Goal: Task Accomplishment & Management: Use online tool/utility

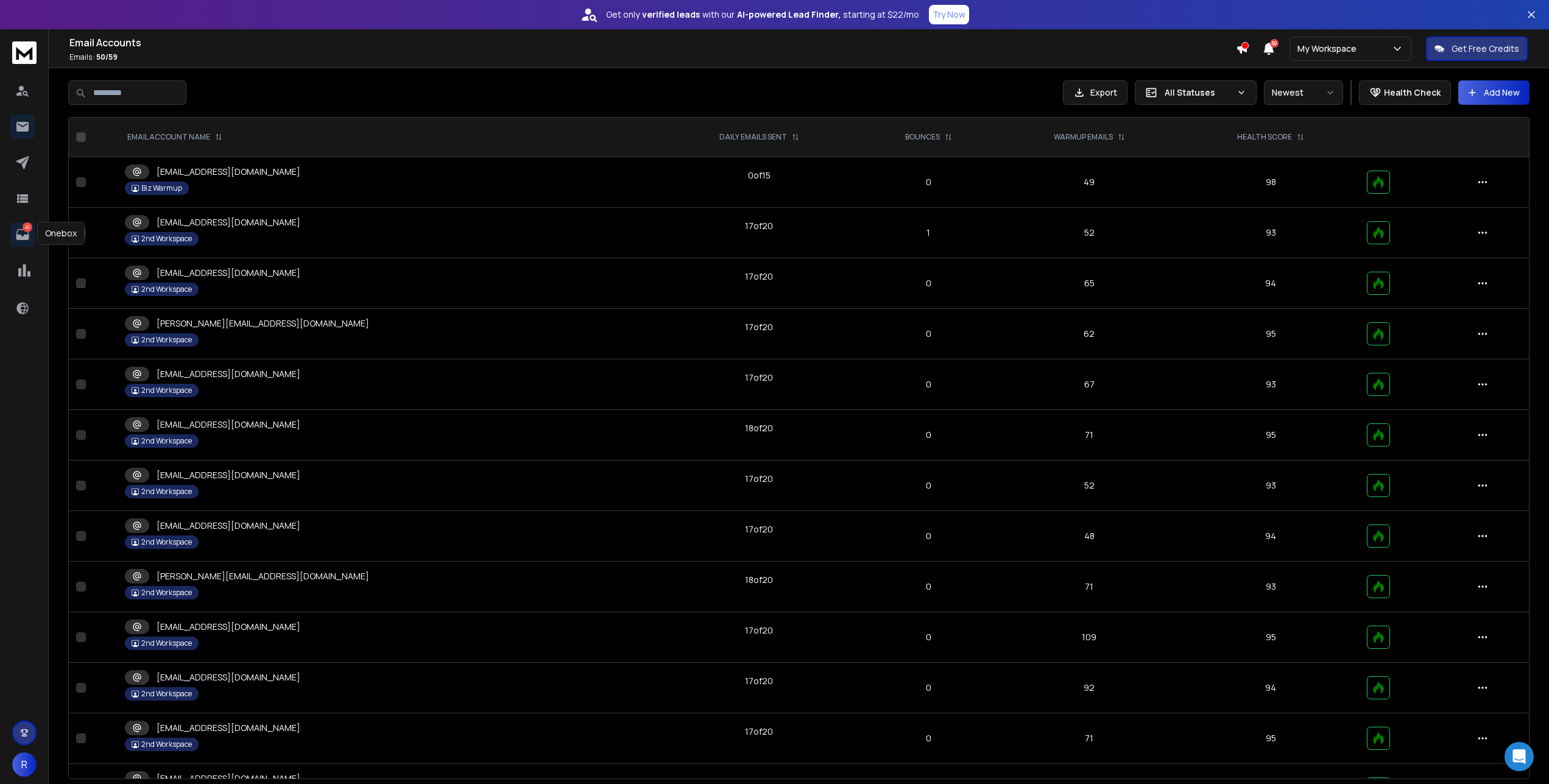
click at [21, 234] on icon at bounding box center [23, 234] width 15 height 15
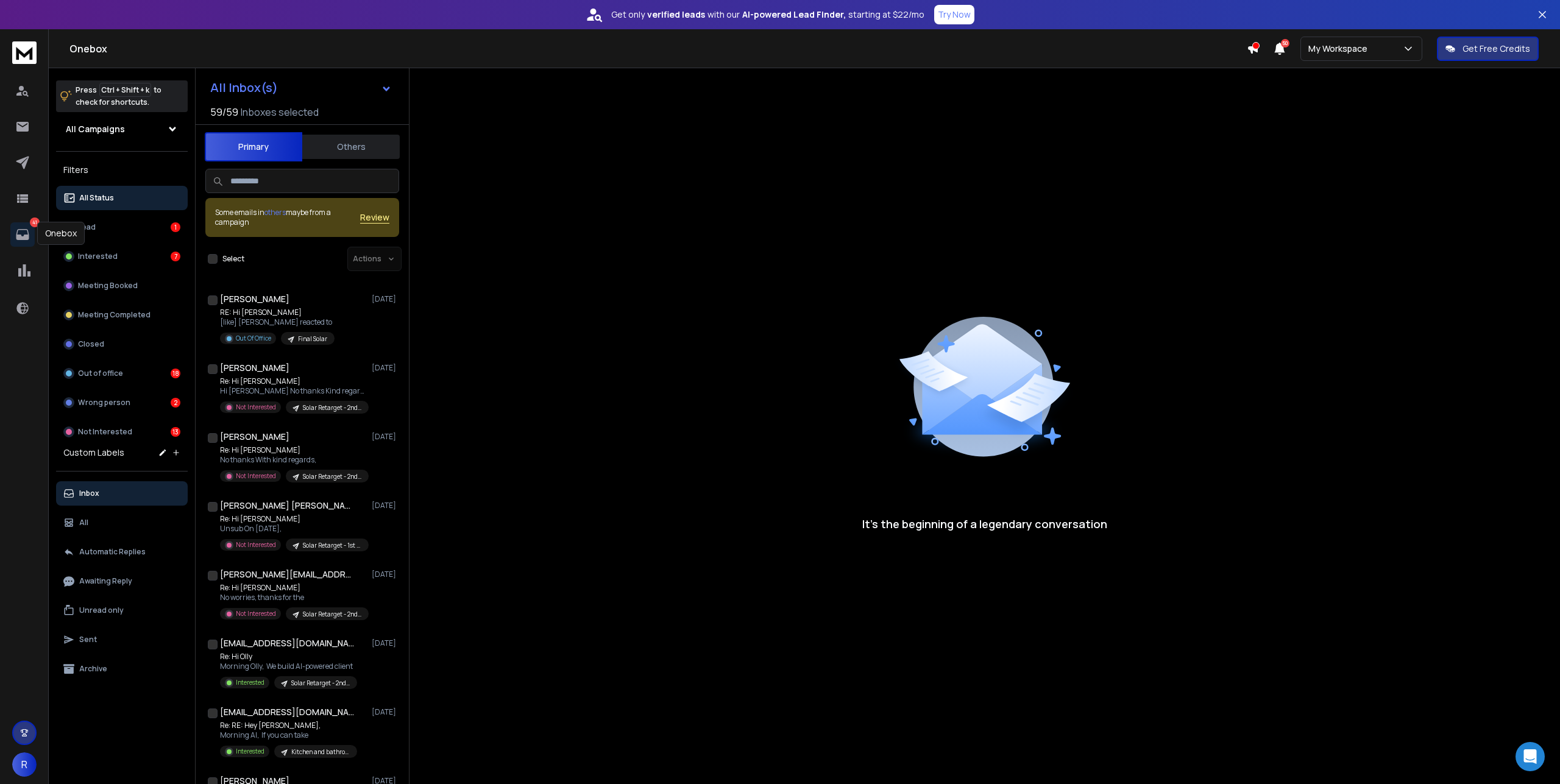
click at [26, 229] on icon at bounding box center [21, 234] width 13 height 11
click at [27, 201] on icon at bounding box center [22, 199] width 11 height 9
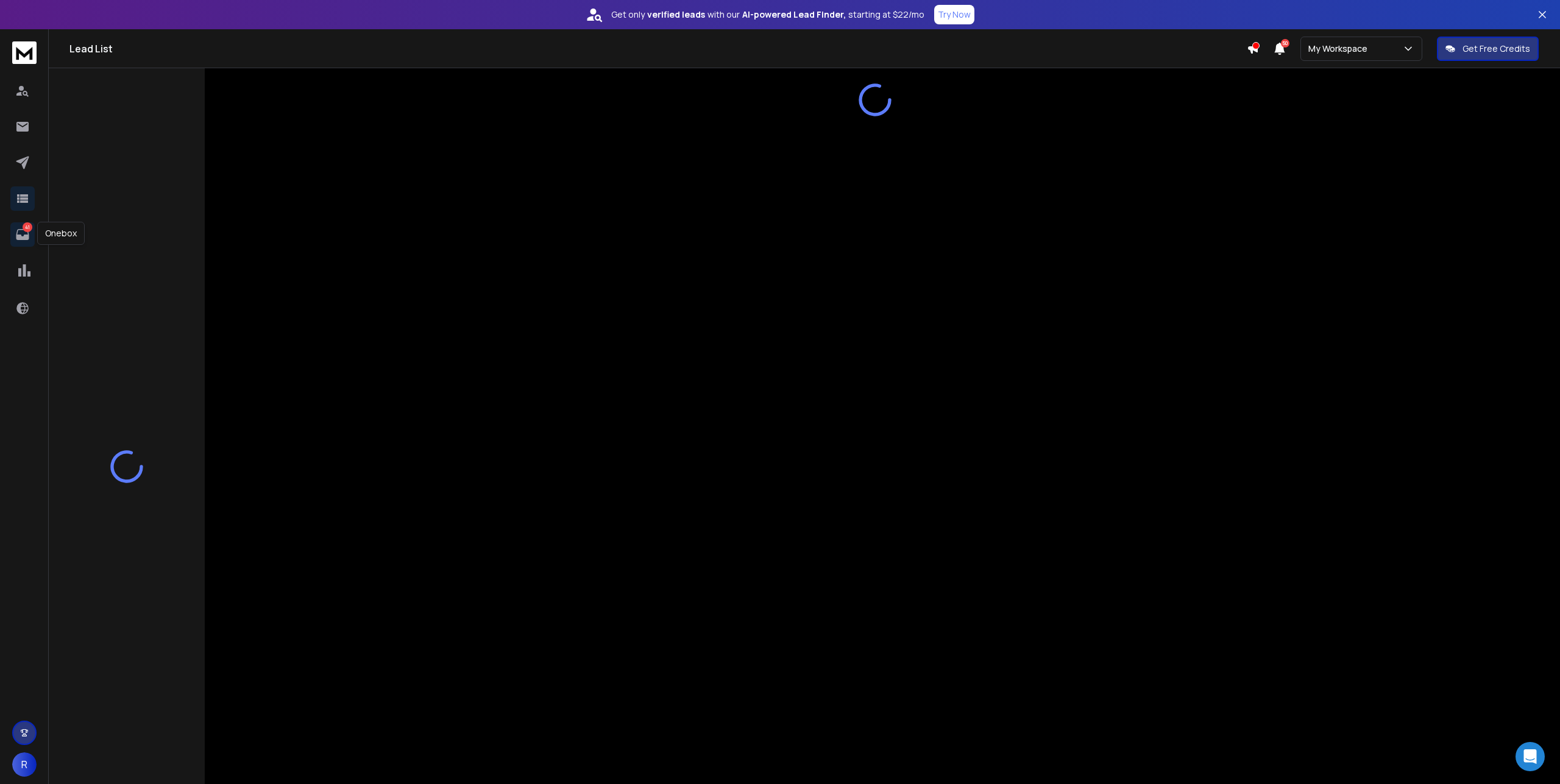
click at [24, 233] on icon at bounding box center [23, 234] width 15 height 15
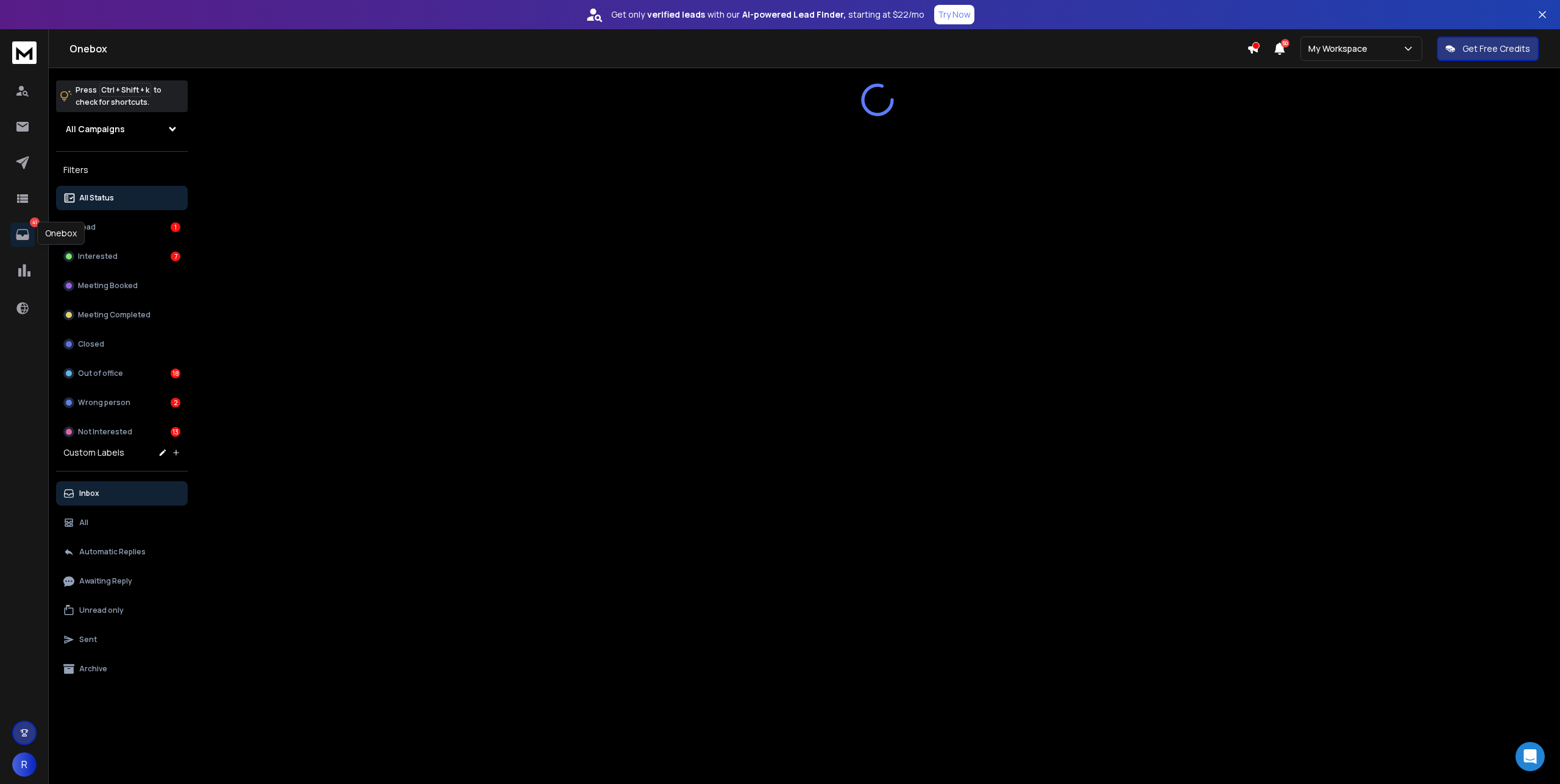
click at [25, 234] on icon at bounding box center [21, 234] width 13 height 11
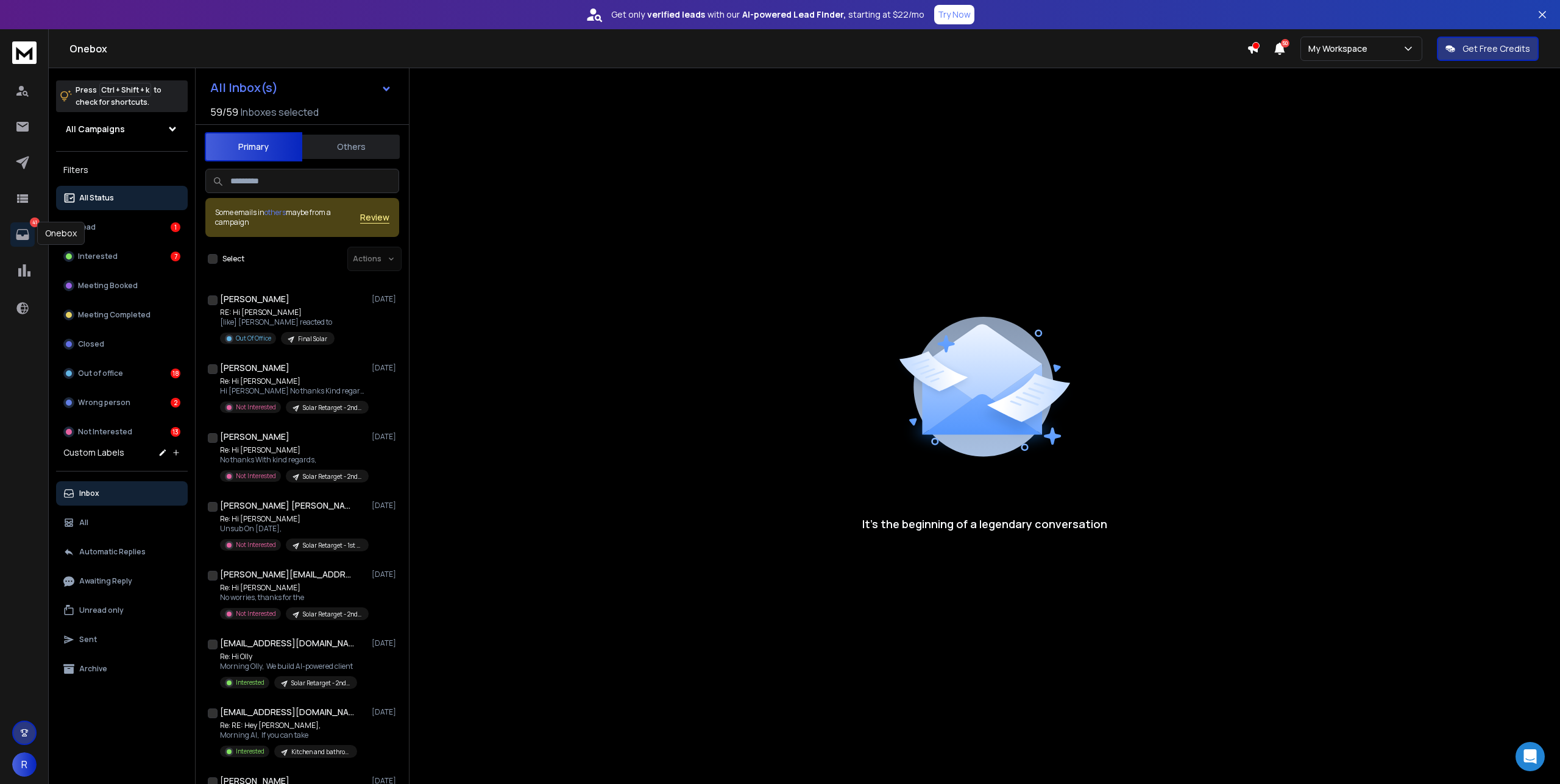
click at [19, 229] on icon at bounding box center [21, 234] width 13 height 11
click at [354, 140] on button "Others" at bounding box center [351, 146] width 98 height 27
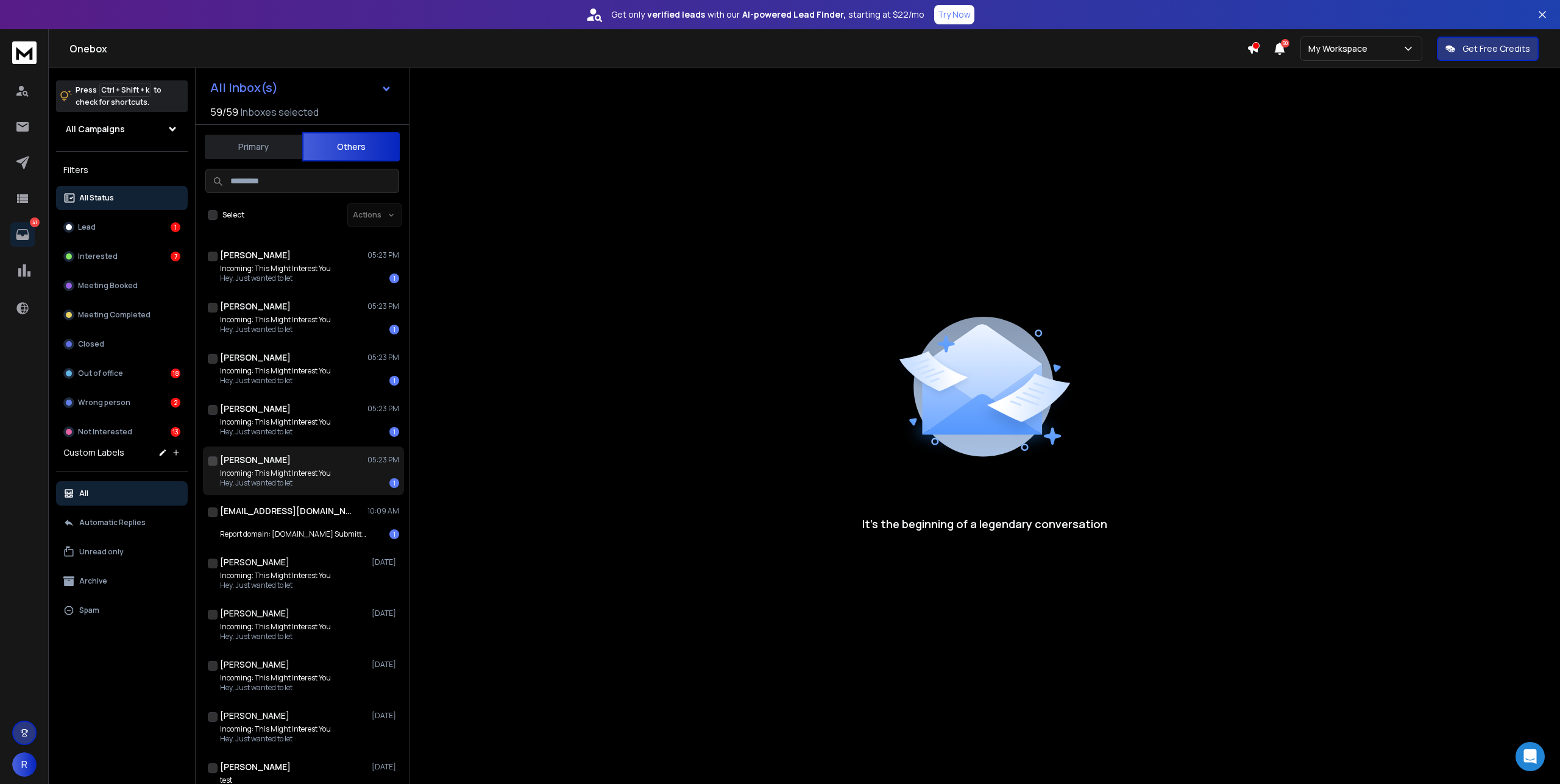
click at [302, 475] on p "Incoming: This Might Interest You" at bounding box center [275, 473] width 111 height 10
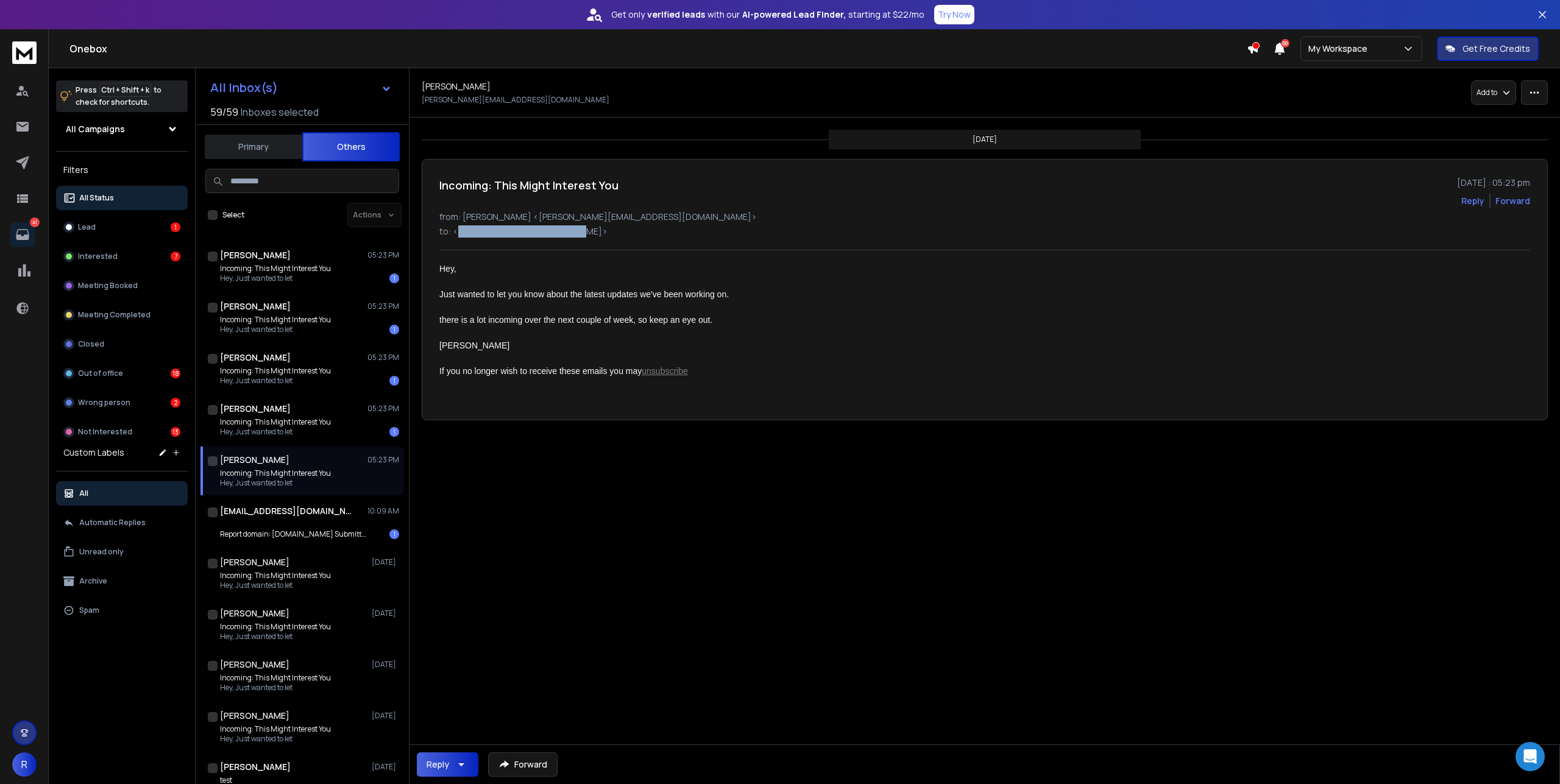
drag, startPoint x: 455, startPoint y: 233, endPoint x: 573, endPoint y: 241, distance: 118.3
click at [573, 241] on div "Incoming: This Might Interest You [DATE] : 05:23 pm Reply Forward from: [PERSON…" at bounding box center [985, 289] width 1091 height 226
copy p "[EMAIL_ADDRESS][DOMAIN_NAME]"
click at [280, 419] on p "Incoming: This Might Interest You" at bounding box center [275, 422] width 111 height 10
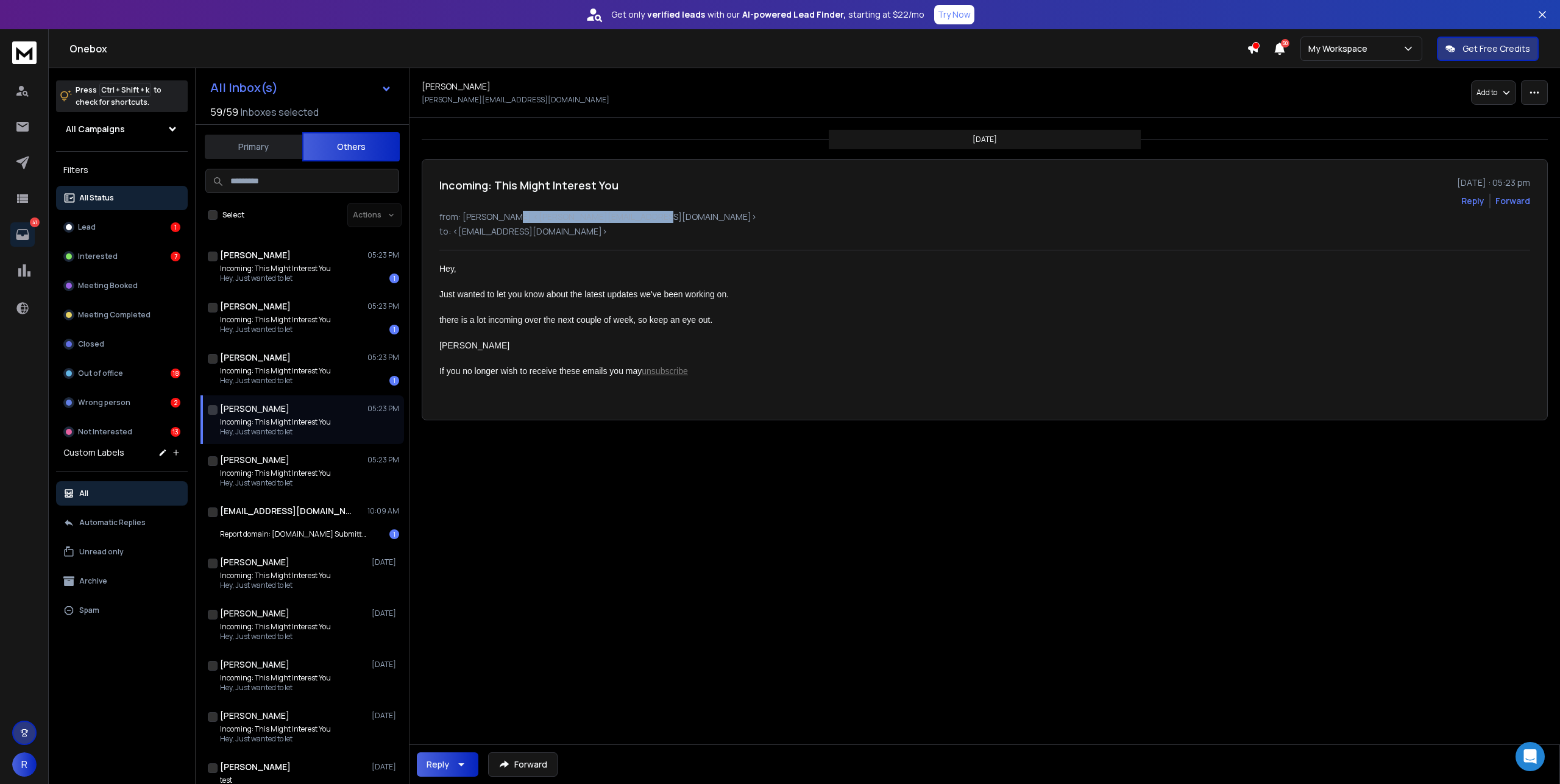
drag, startPoint x: 511, startPoint y: 217, endPoint x: 628, endPoint y: 224, distance: 117.2
click at [628, 224] on div "Incoming: This Might Interest You [DATE] : 05:23 pm Reply Forward from: [PERSON…" at bounding box center [985, 207] width 1091 height 61
copy p "[PERSON_NAME][EMAIL_ADDRESS][DOMAIN_NAME]"
click at [719, 192] on div "Incoming: This Might Interest You [DATE] : 05:23 pm Reply Forward" at bounding box center [985, 192] width 1091 height 32
drag, startPoint x: 457, startPoint y: 233, endPoint x: 547, endPoint y: 234, distance: 90.0
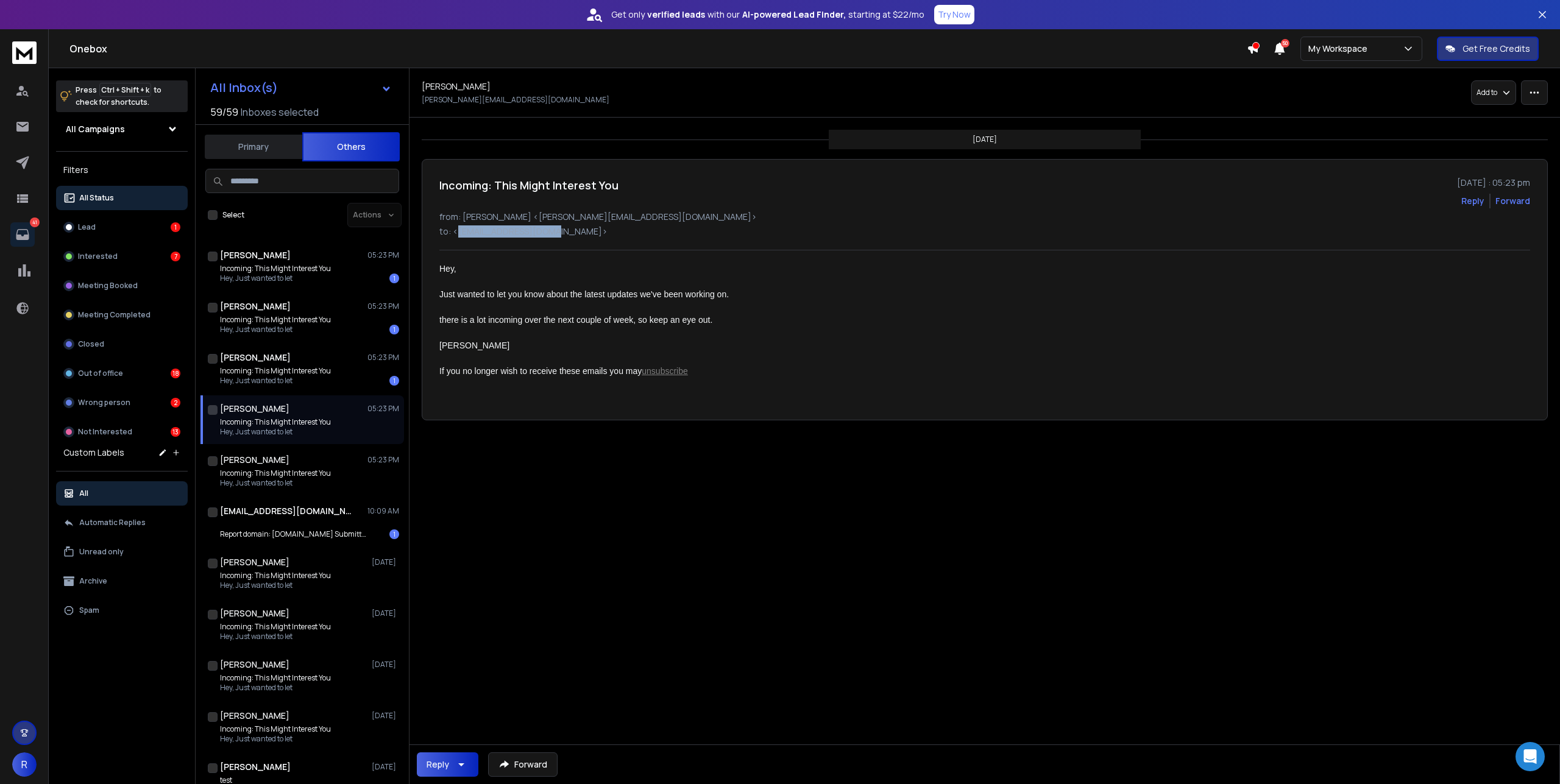
click at [547, 234] on p "to: <[EMAIL_ADDRESS][DOMAIN_NAME]>" at bounding box center [985, 232] width 1091 height 12
copy p "[EMAIL_ADDRESS][DOMAIN_NAME]"
click at [283, 371] on p "Incoming: This Might Interest You" at bounding box center [275, 371] width 111 height 10
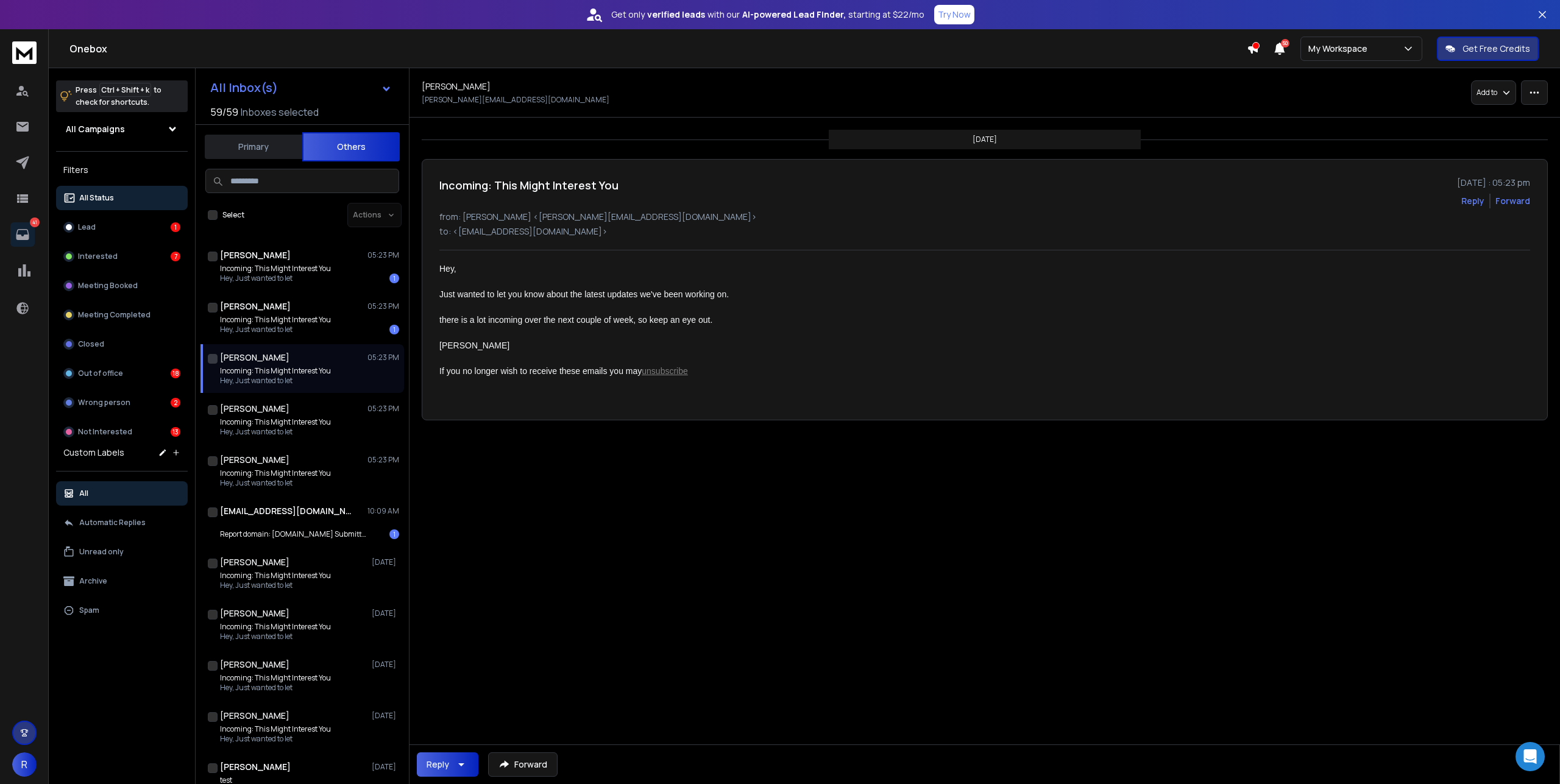
click at [546, 219] on p "from: [PERSON_NAME] <[PERSON_NAME][EMAIL_ADDRESS][DOMAIN_NAME]>" at bounding box center [985, 217] width 1091 height 12
drag, startPoint x: 455, startPoint y: 232, endPoint x: 574, endPoint y: 235, distance: 119.0
click at [574, 235] on p "to: <[EMAIL_ADDRESS][DOMAIN_NAME]>" at bounding box center [985, 232] width 1091 height 12
copy p "[EMAIL_ADDRESS][DOMAIN_NAME]"
click at [295, 322] on p "Incoming: This Might Interest You" at bounding box center [275, 320] width 111 height 10
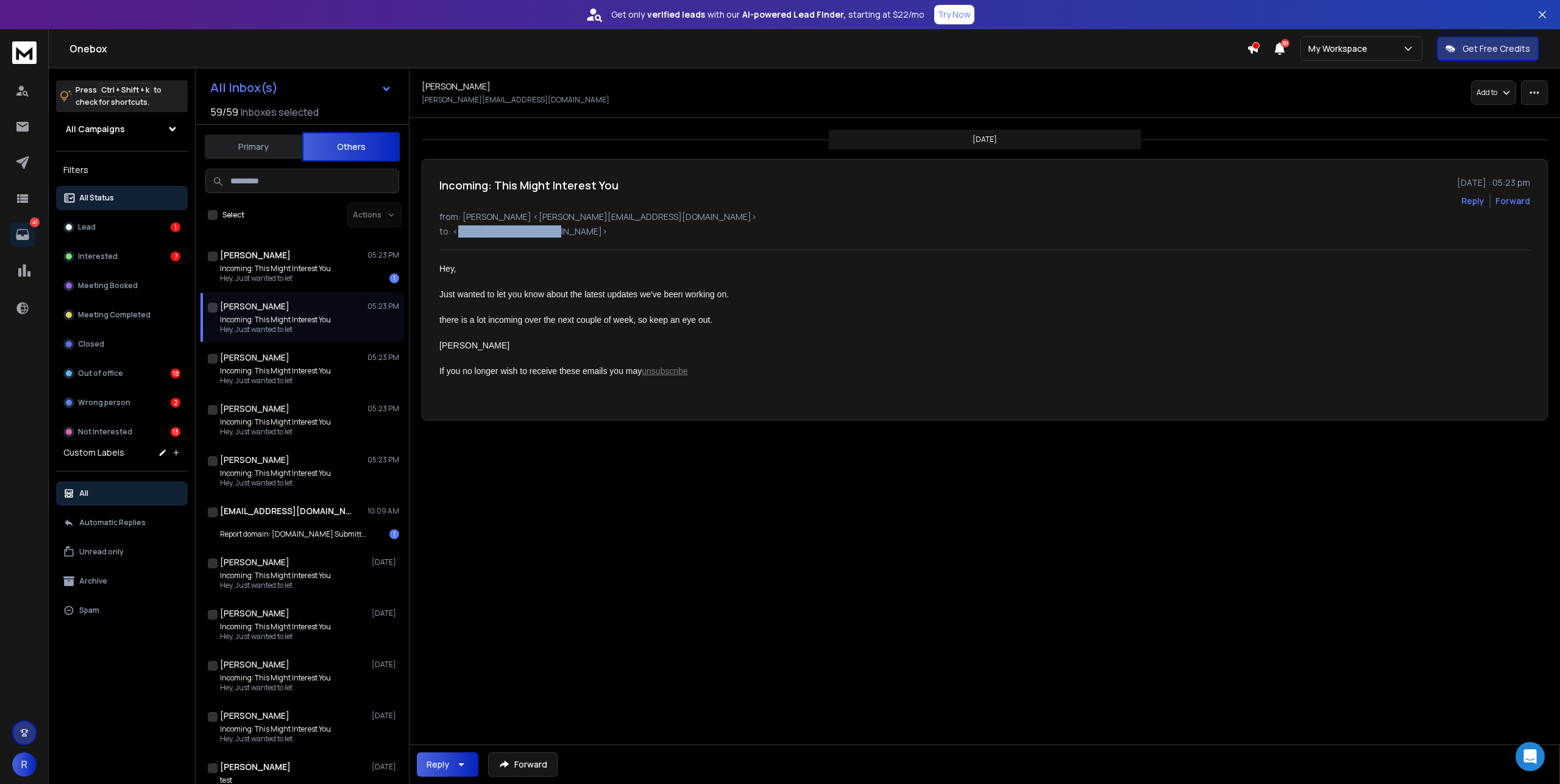
drag, startPoint x: 457, startPoint y: 232, endPoint x: 550, endPoint y: 239, distance: 93.3
click at [550, 239] on div "Incoming: This Might Interest You [DATE] : 05:23 pm Reply Forward from: [PERSON…" at bounding box center [985, 289] width 1091 height 226
copy p "[EMAIL_ADDRESS][DOMAIN_NAME]"
click at [315, 267] on p "Incoming: This Might Interest You" at bounding box center [275, 268] width 111 height 10
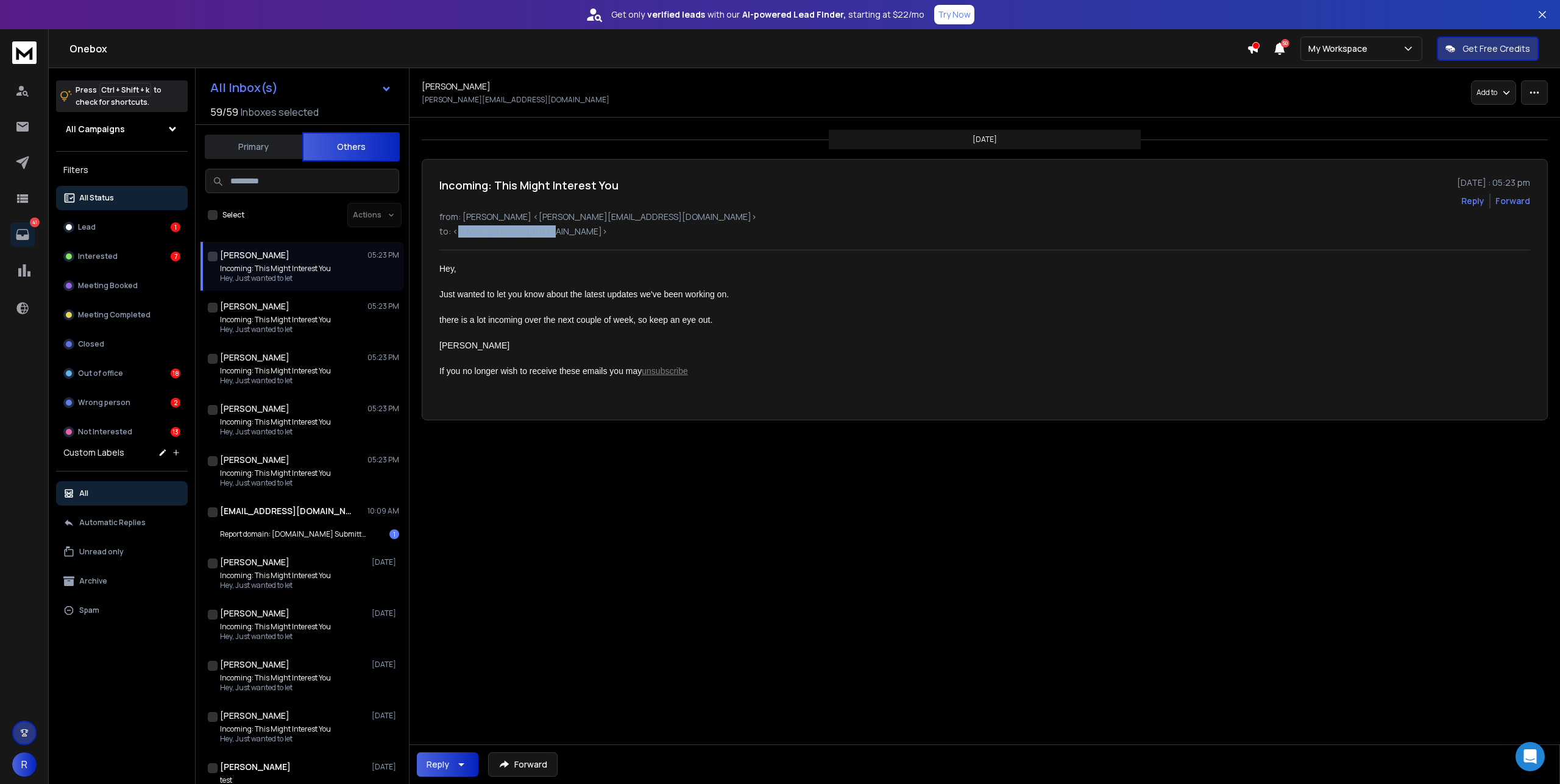
drag, startPoint x: 457, startPoint y: 232, endPoint x: 546, endPoint y: 240, distance: 89.4
click at [546, 240] on div "Incoming: This Might Interest You [DATE] : 05:23 pm Reply Forward from: [PERSON…" at bounding box center [985, 289] width 1091 height 226
copy p "[EMAIL_ADDRESS][DOMAIN_NAME]"
click at [16, 215] on div "41" at bounding box center [24, 201] width 28 height 246
click at [21, 227] on icon at bounding box center [23, 234] width 15 height 15
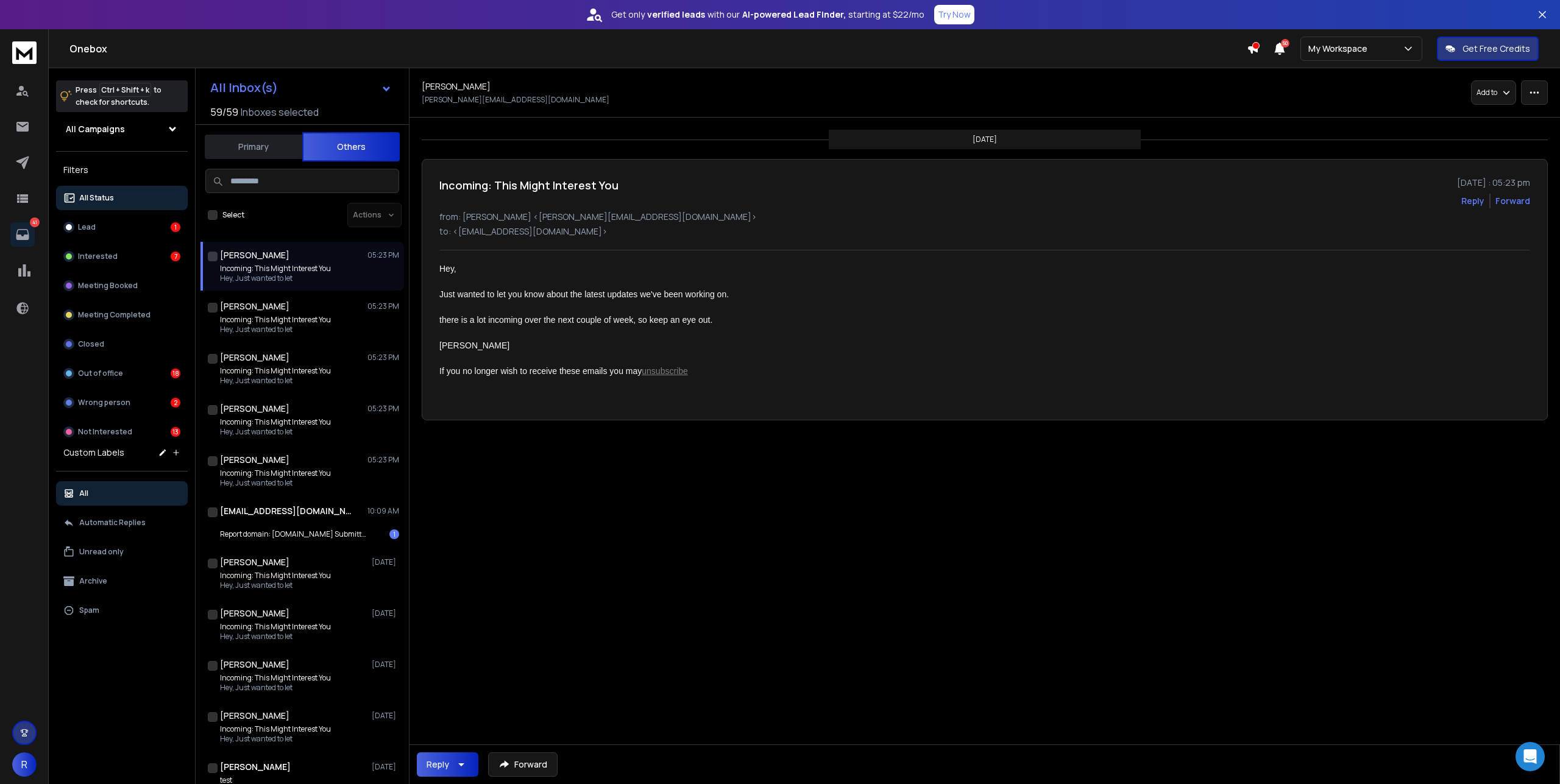
click at [258, 140] on button "Primary" at bounding box center [254, 146] width 98 height 27
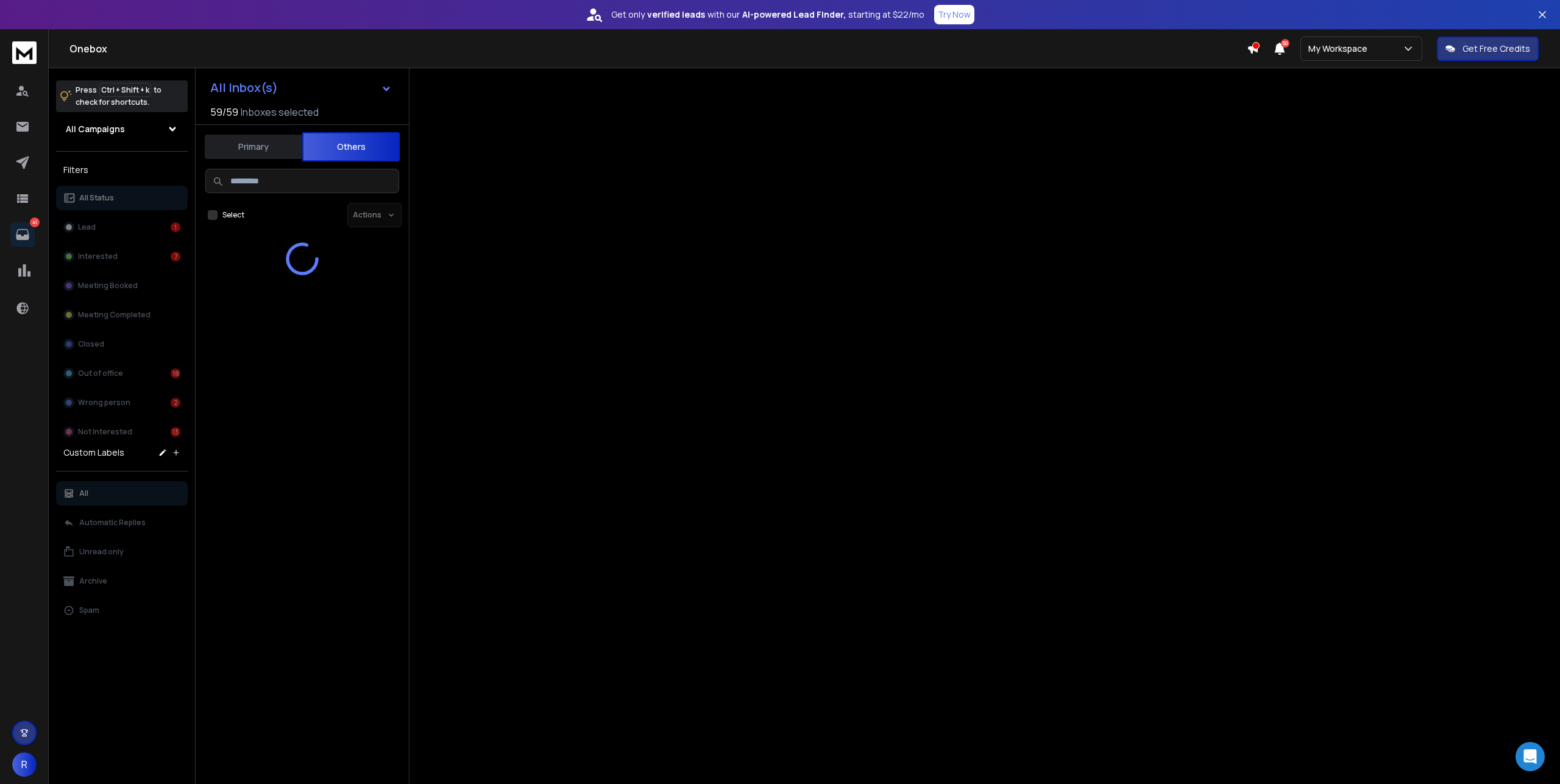
click at [350, 146] on button "Others" at bounding box center [351, 147] width 98 height 30
click at [266, 150] on button "Primary" at bounding box center [254, 147] width 98 height 30
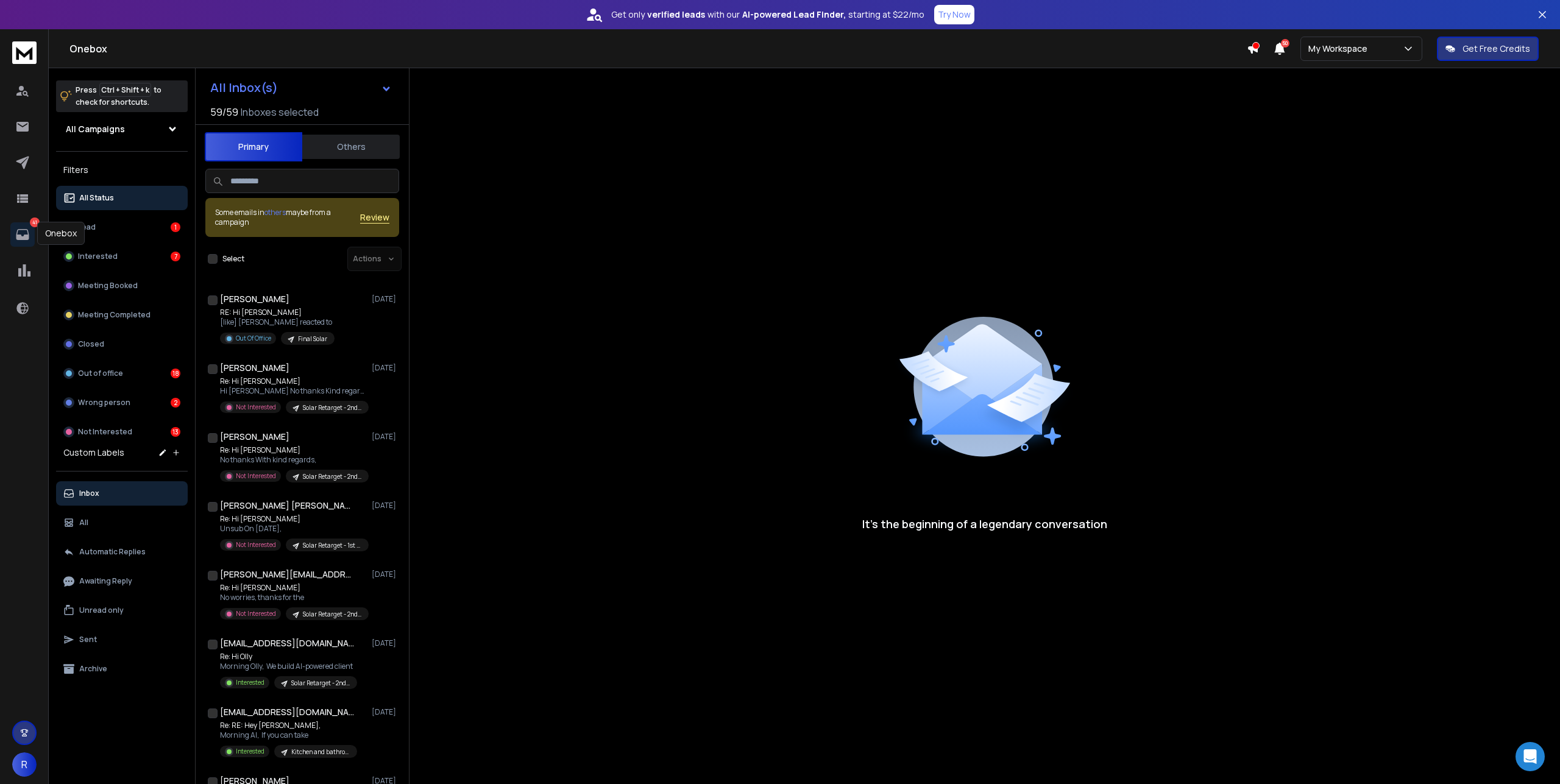
click at [23, 236] on icon at bounding box center [21, 234] width 13 height 11
